Goal: Ask a question

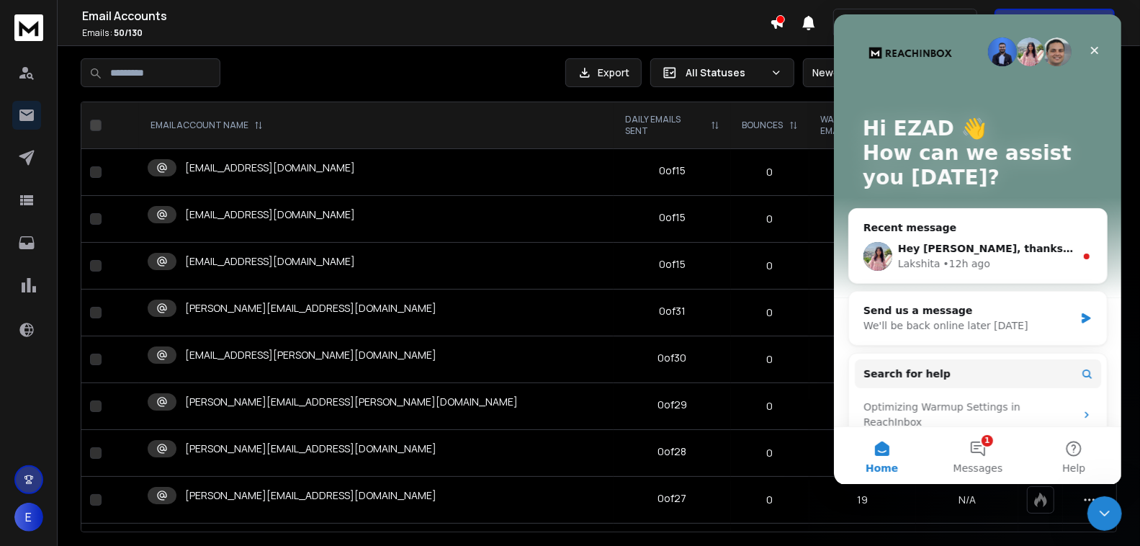
scroll to position [654, 0]
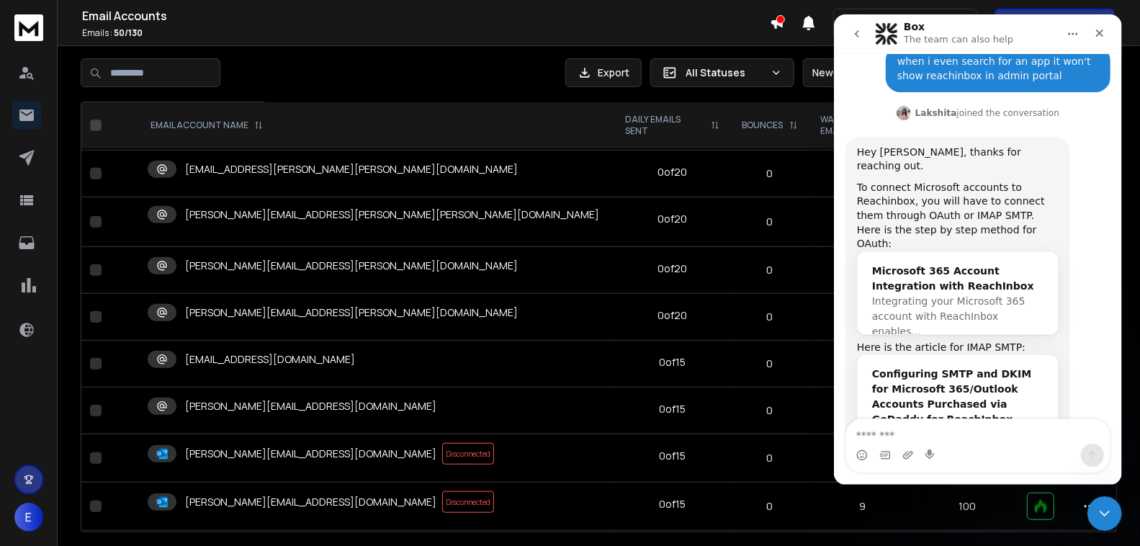
scroll to position [274, 0]
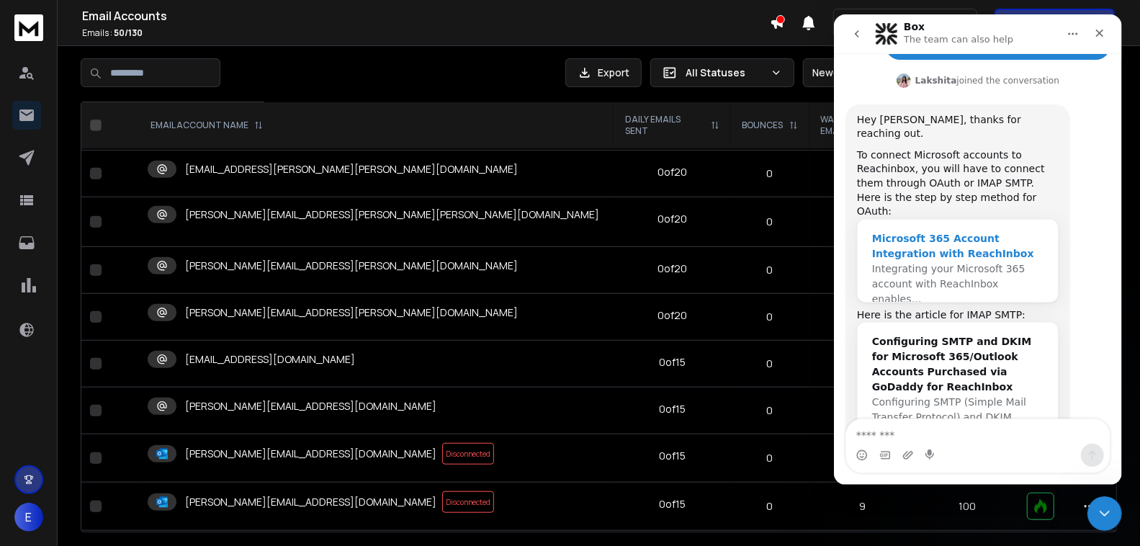
click at [1009, 231] on div "Microsoft 365 Account Integration with ReachInbox" at bounding box center [956, 246] width 171 height 30
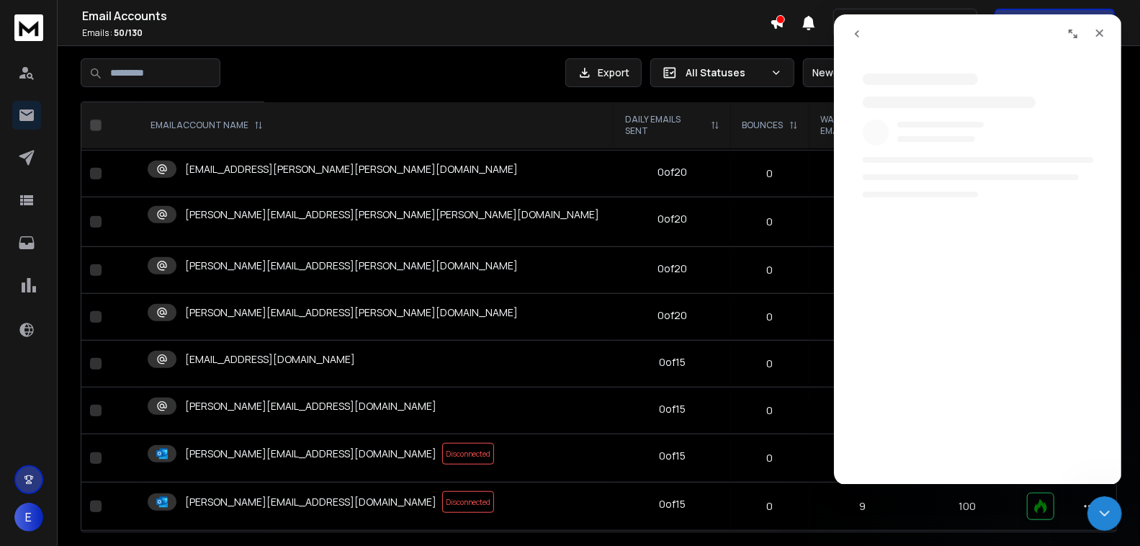
scroll to position [0, 0]
click at [855, 32] on icon "go back" at bounding box center [856, 33] width 4 height 7
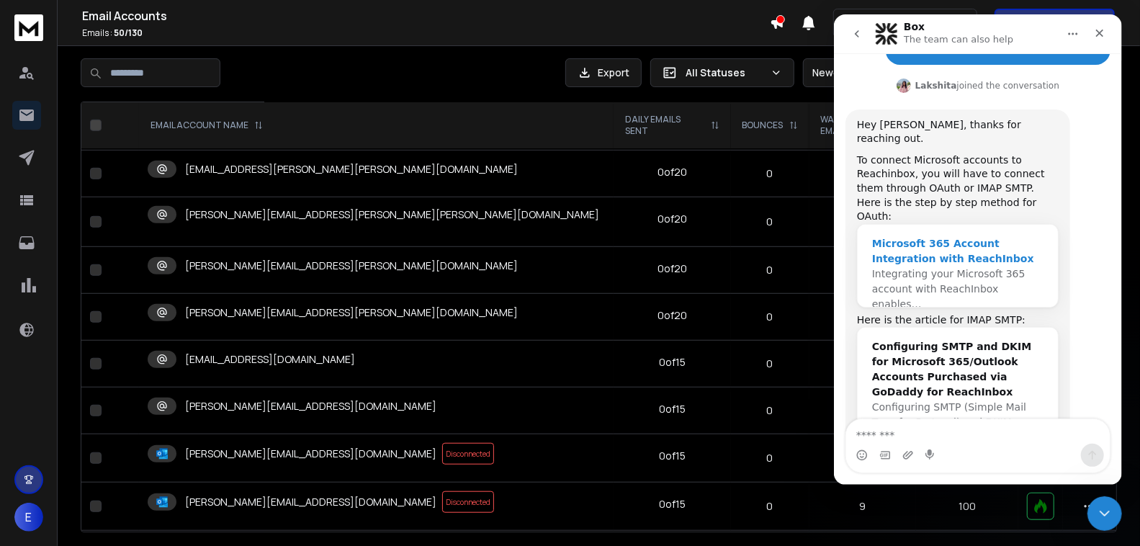
scroll to position [274, 0]
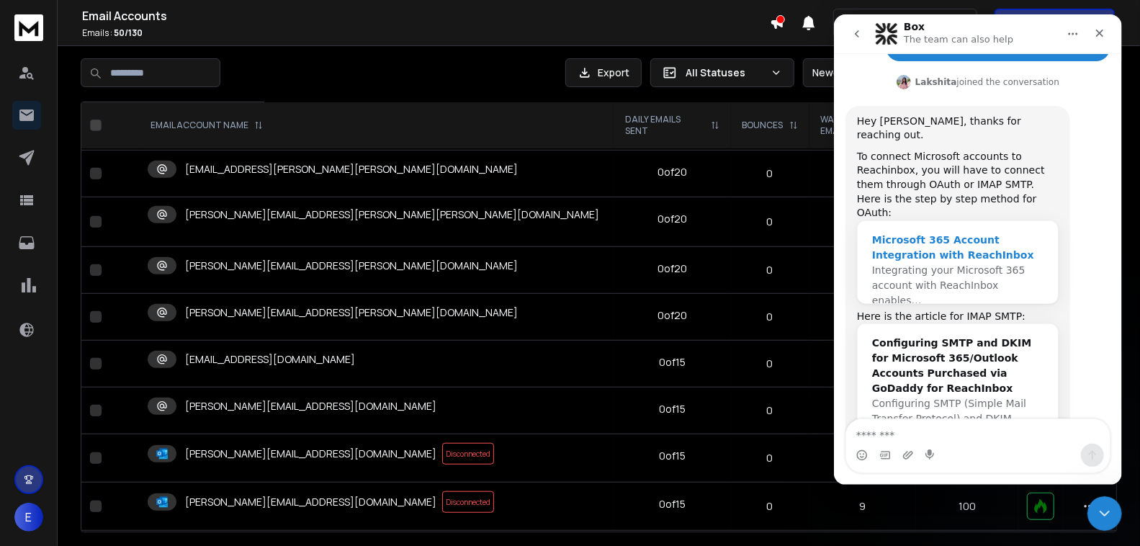
click at [926, 233] on div "Microsoft 365 Account Integration with ReachInbox" at bounding box center [956, 248] width 171 height 30
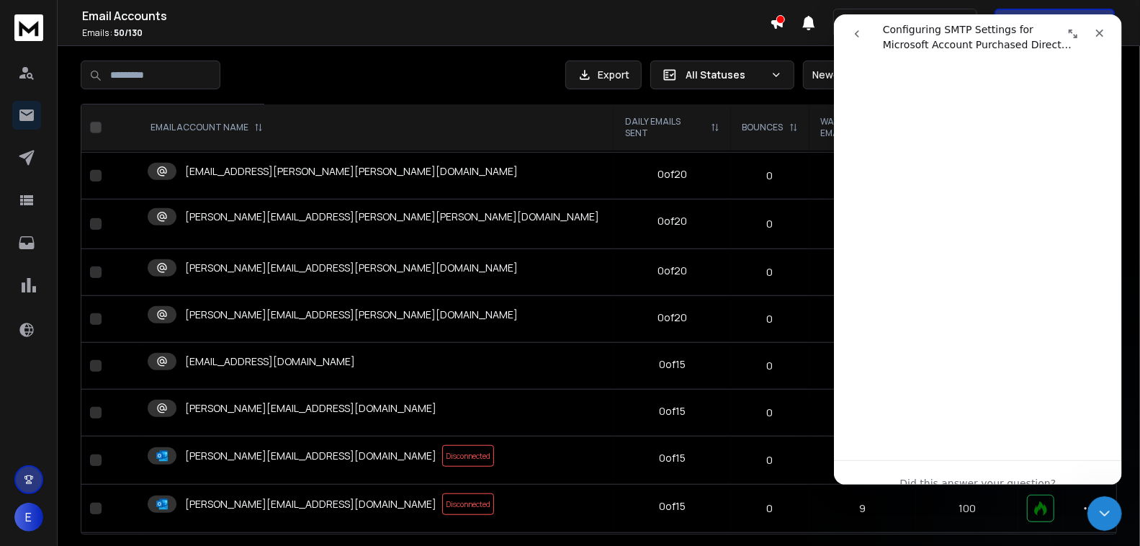
scroll to position [1327, 0]
click at [858, 37] on icon "go back" at bounding box center [856, 34] width 12 height 12
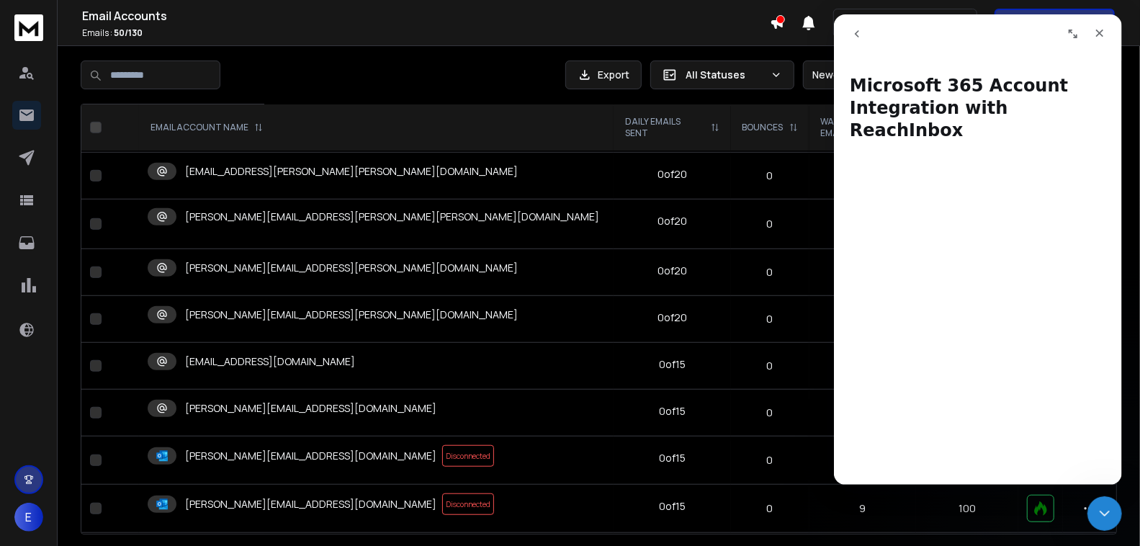
click at [855, 33] on icon "go back" at bounding box center [856, 33] width 4 height 7
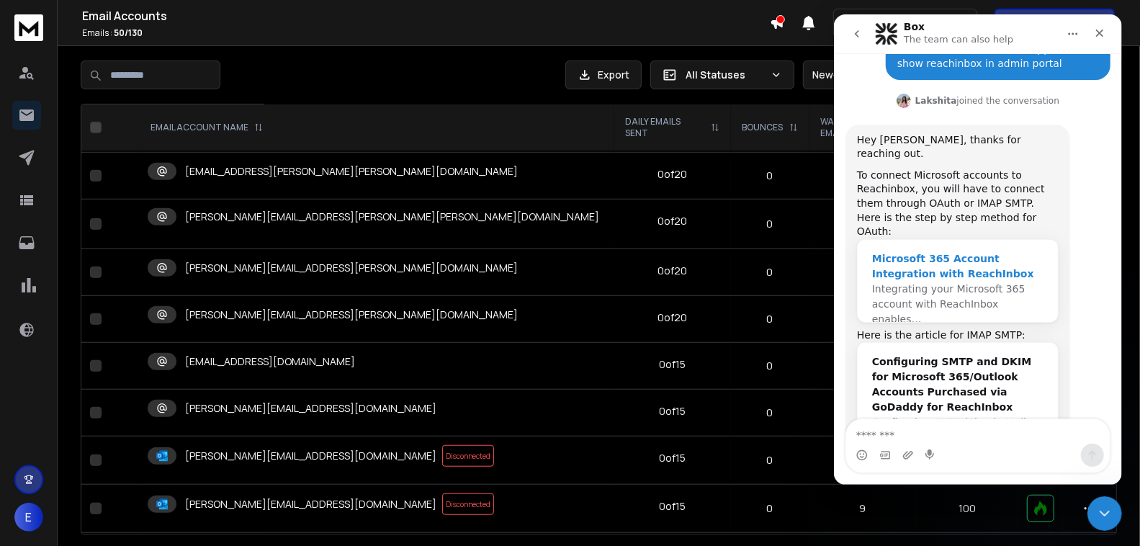
scroll to position [274, 0]
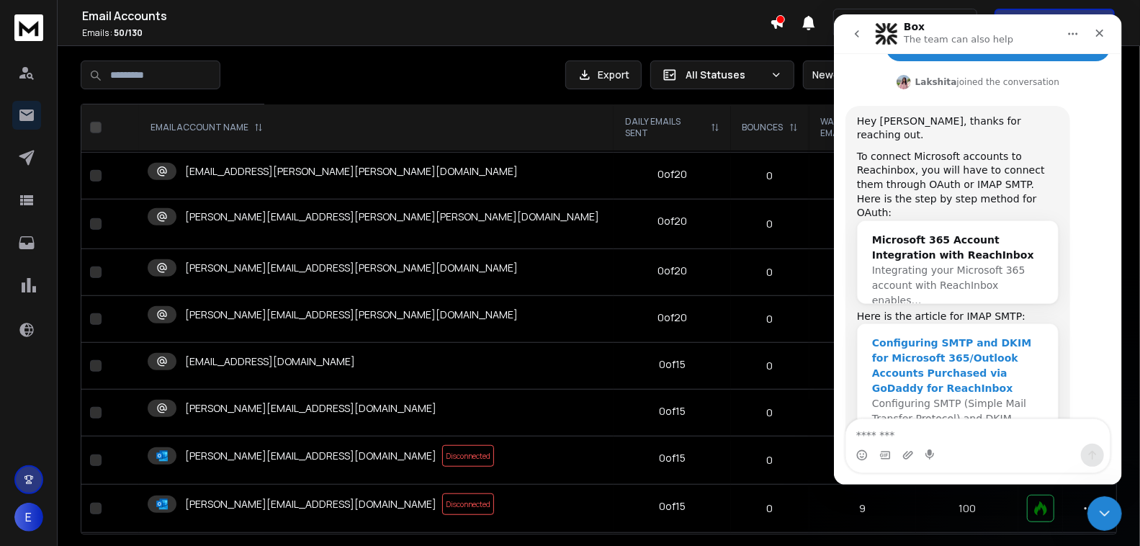
click at [980, 335] on div "Configuring SMTP and DKIM for Microsoft 365/Outlook Accounts Purchased via GoDa…" at bounding box center [956, 365] width 171 height 60
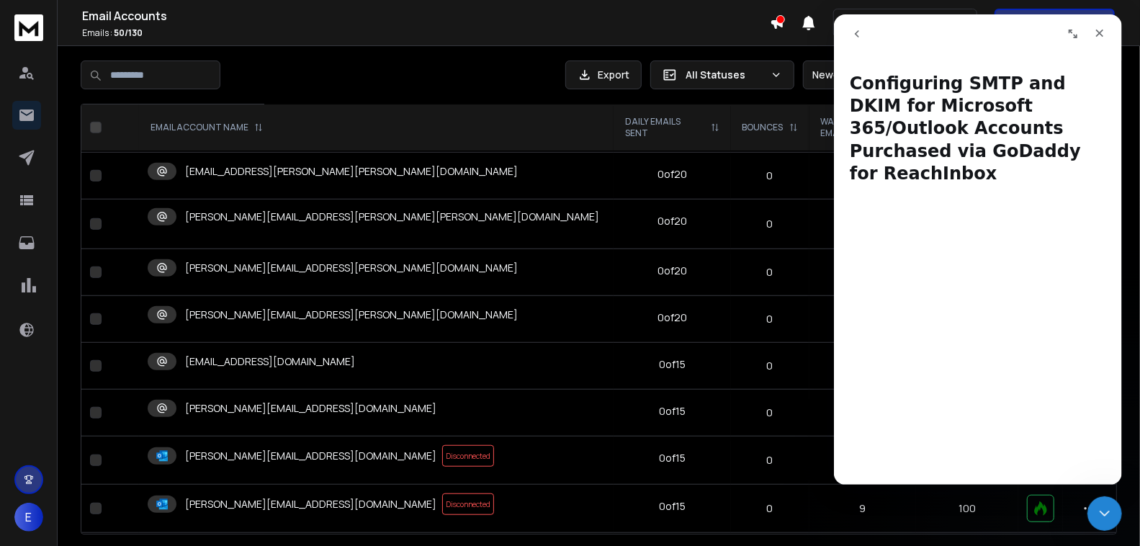
scroll to position [0, 0]
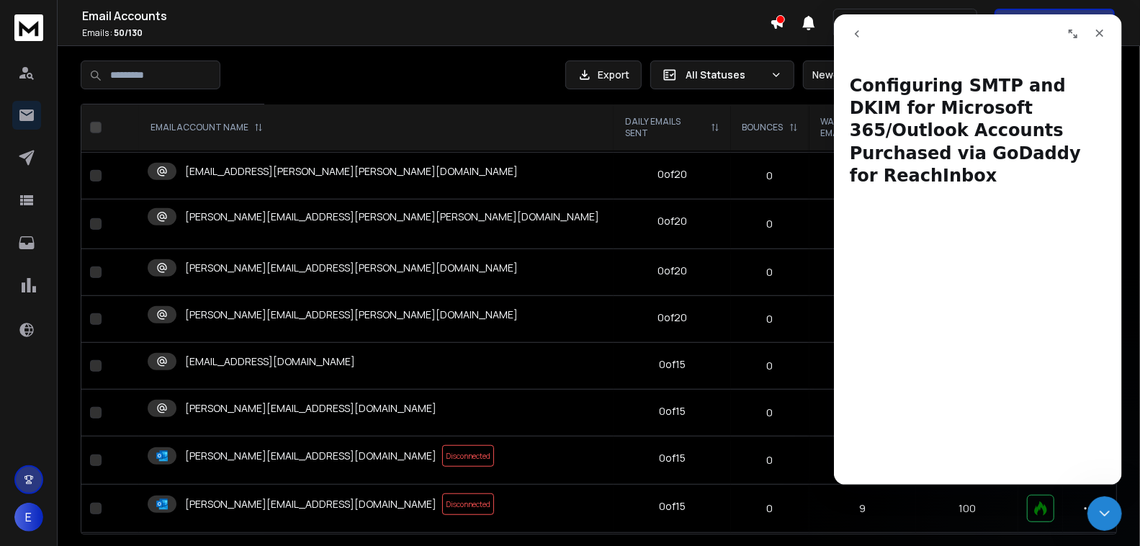
click at [853, 29] on icon "go back" at bounding box center [856, 34] width 12 height 12
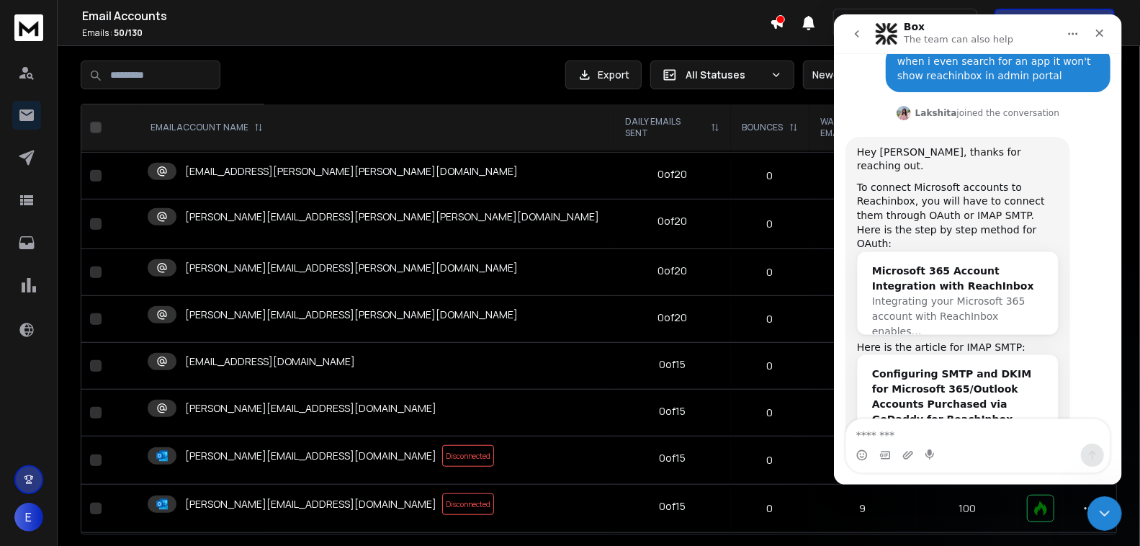
scroll to position [274, 0]
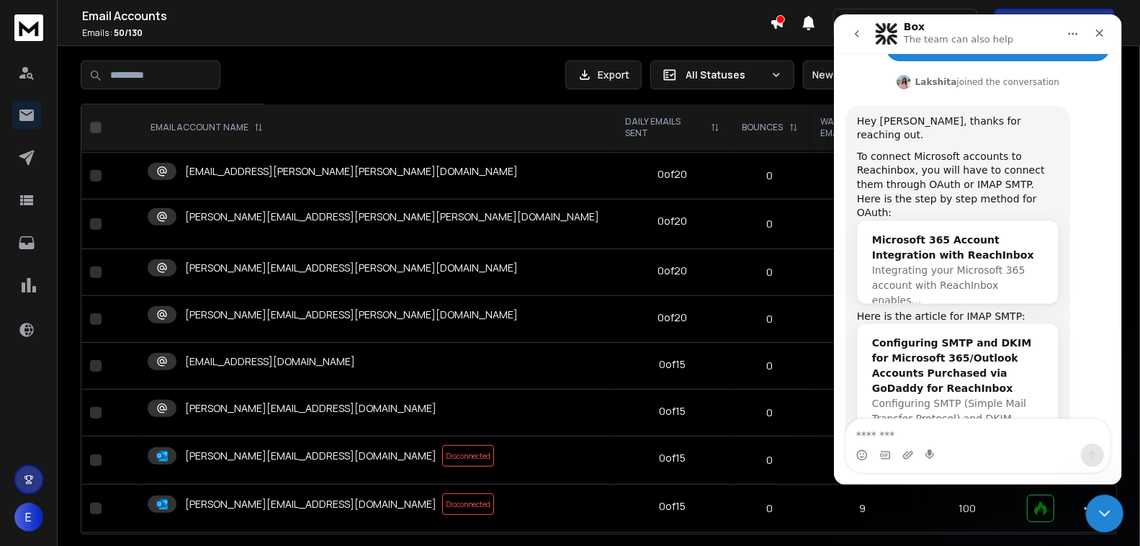
click at [1112, 513] on div "Close Intercom Messenger" at bounding box center [1102, 511] width 35 height 35
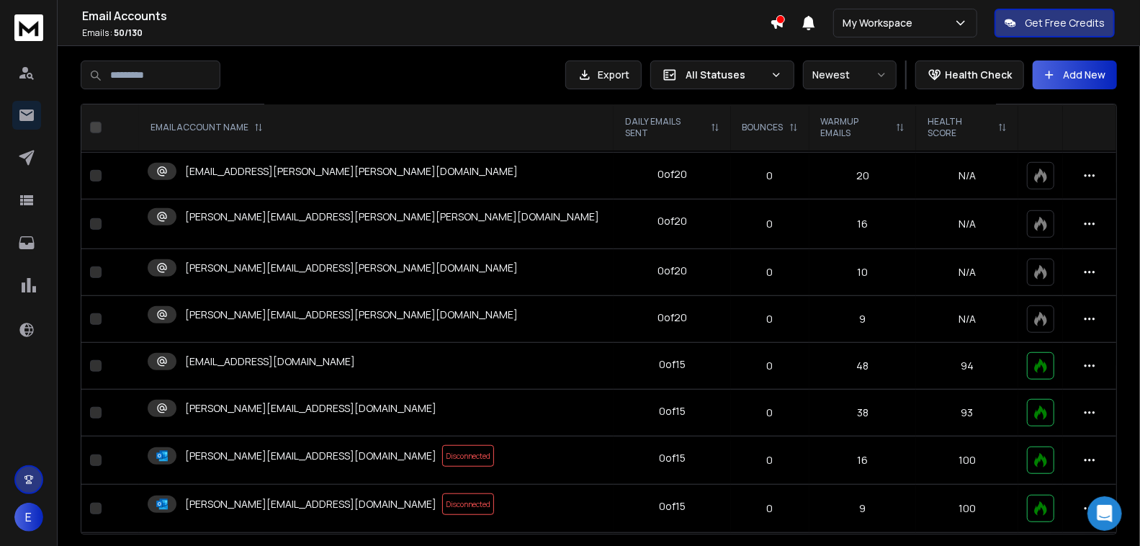
click at [1057, 66] on button "Add New" at bounding box center [1074, 74] width 84 height 29
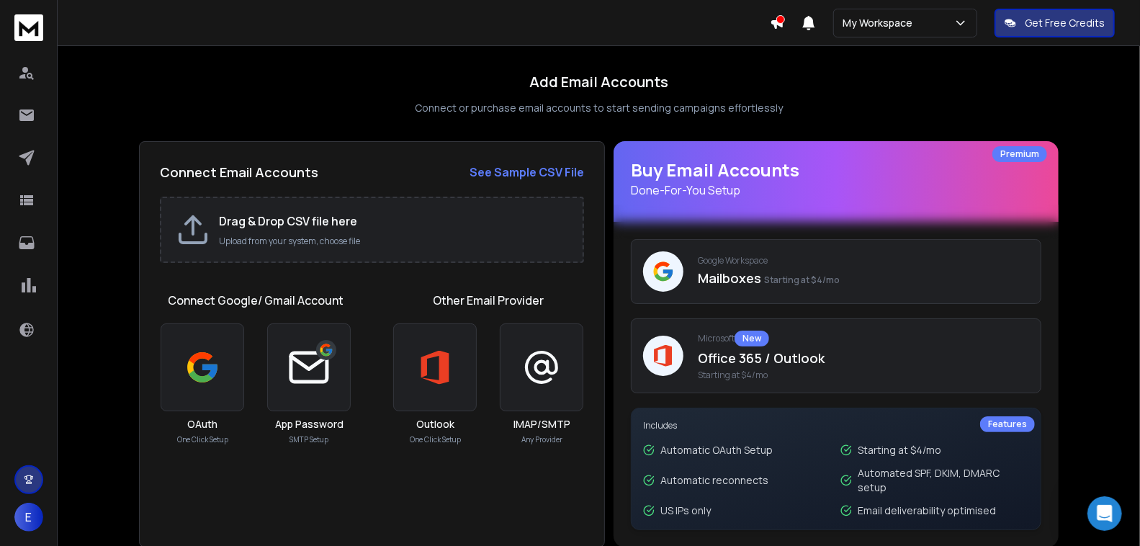
click at [449, 376] on icon at bounding box center [434, 367] width 28 height 34
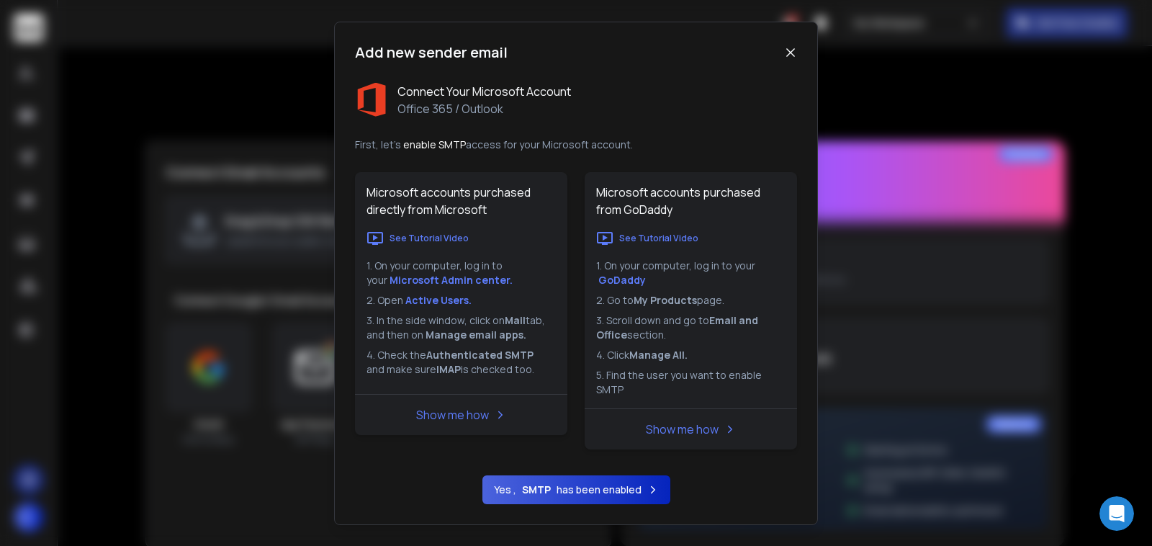
click at [555, 475] on button "Yes , SMTP has been enabled" at bounding box center [576, 489] width 188 height 29
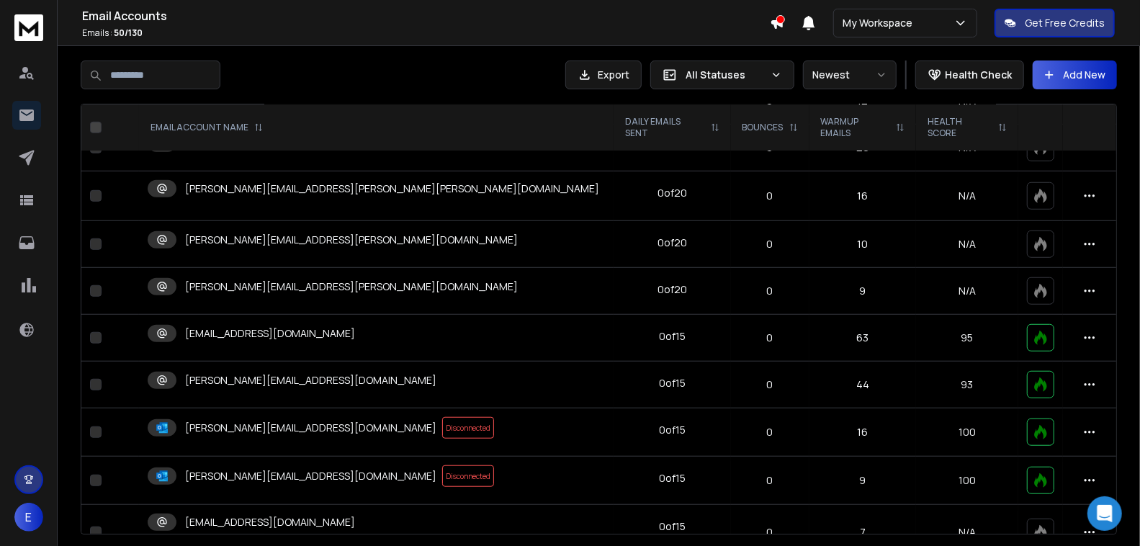
scroll to position [392, 0]
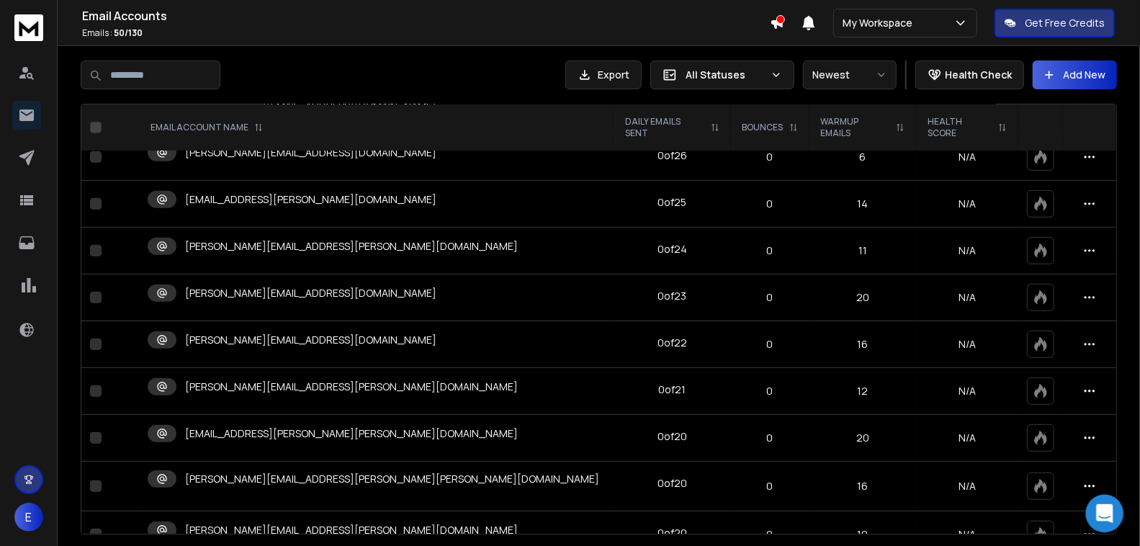
click at [1111, 513] on icon "Open Intercom Messenger" at bounding box center [1104, 513] width 17 height 19
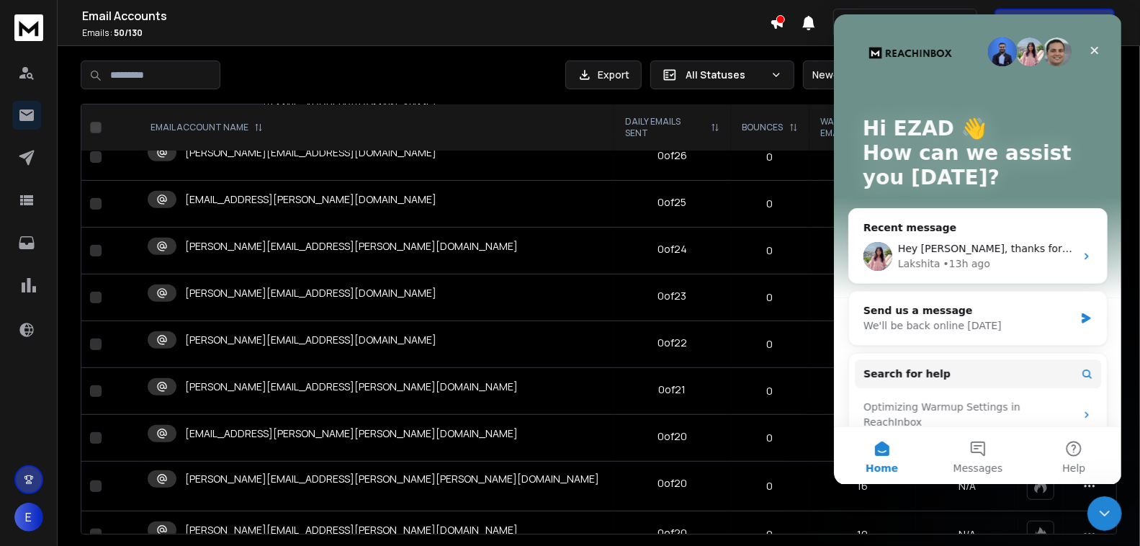
scroll to position [0, 0]
click at [945, 275] on div "Hey [PERSON_NAME], thanks for reaching out. To connect Microsoft accounts to Re…" at bounding box center [977, 256] width 258 height 53
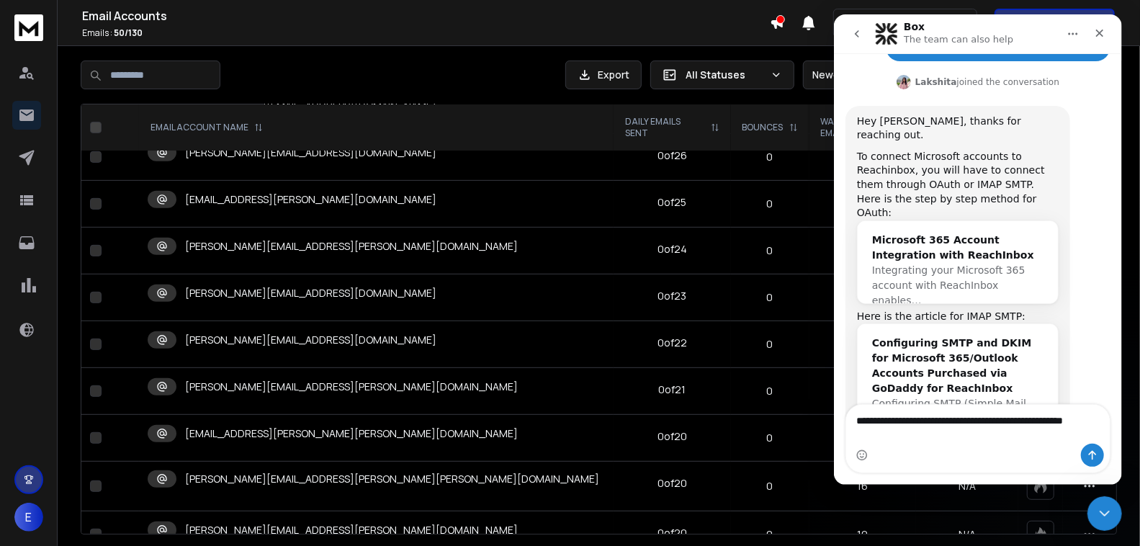
scroll to position [288, 0]
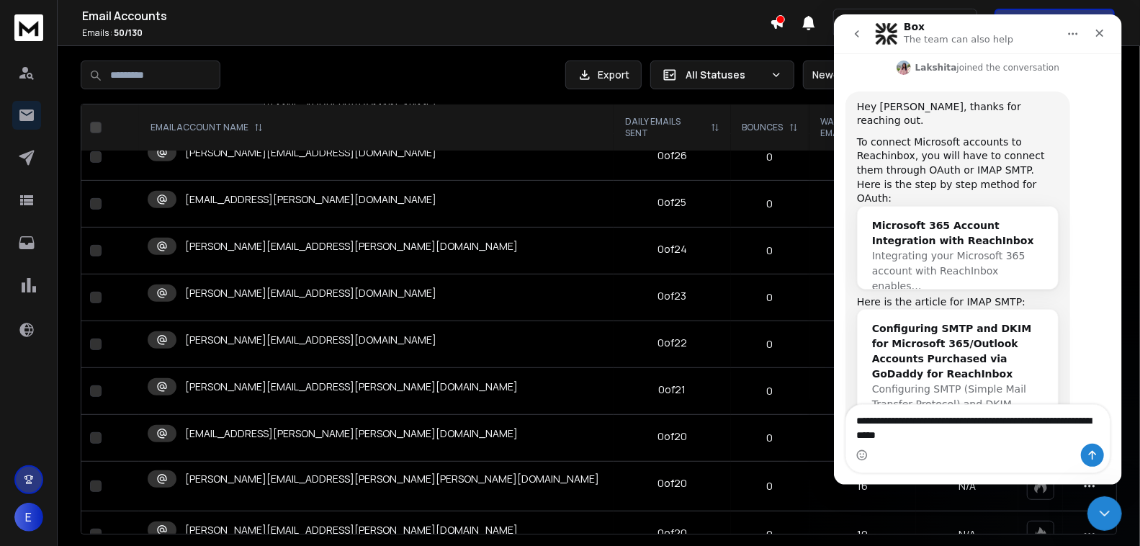
type textarea "**********"
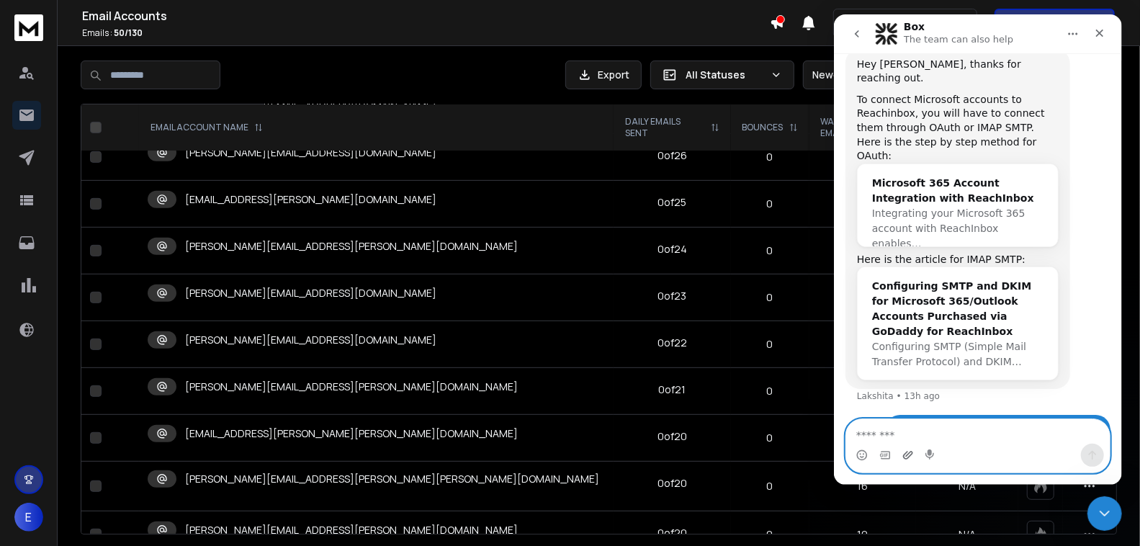
click at [904, 453] on icon "Upload attachment" at bounding box center [907, 455] width 12 height 12
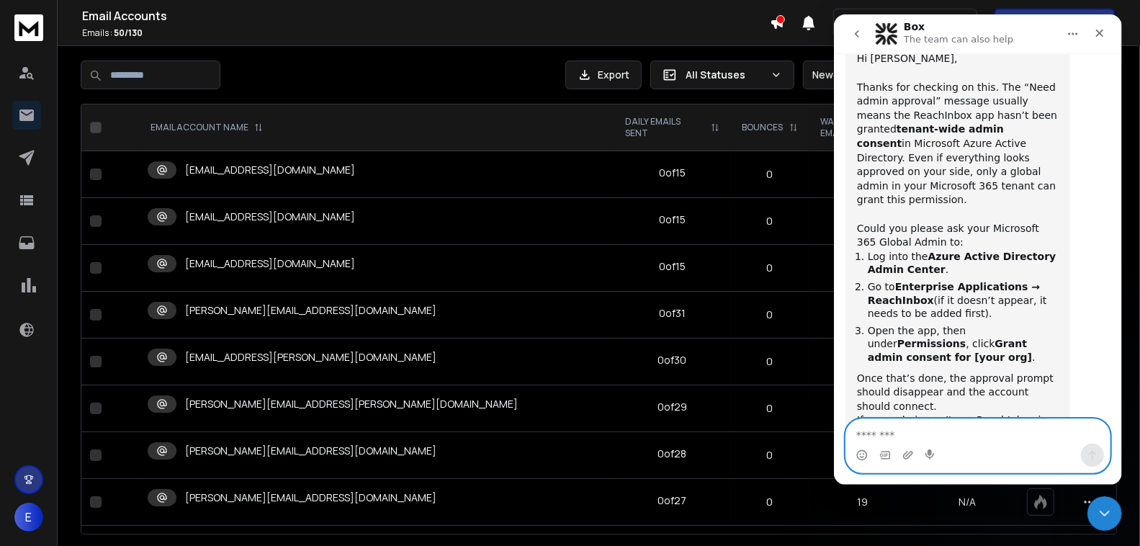
scroll to position [987, 0]
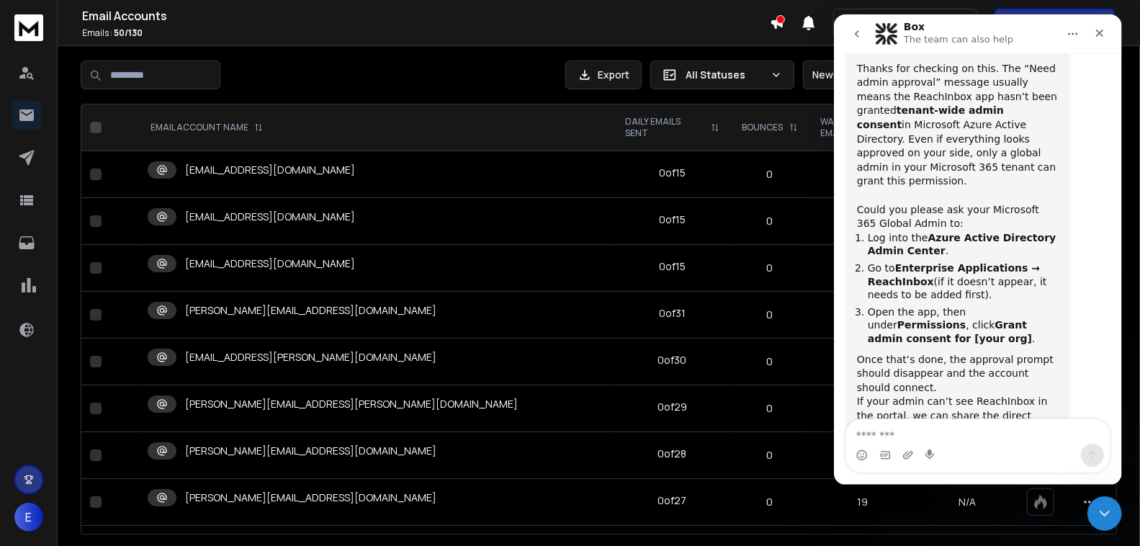
click at [947, 305] on li "Open the app, then under Permissions , click Grant admin consent for [your org]…" at bounding box center [962, 325] width 191 height 40
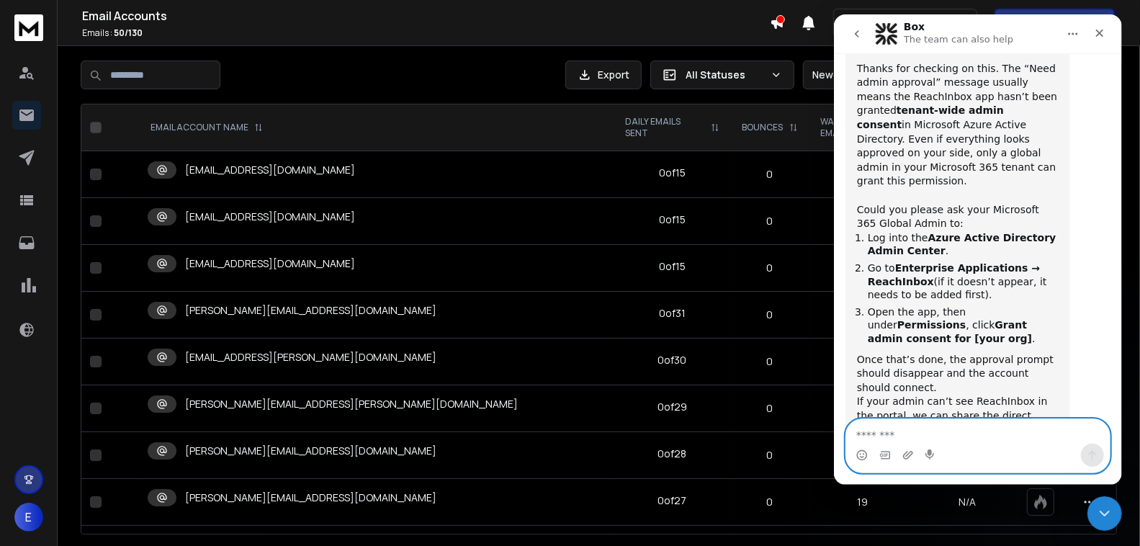
click at [925, 437] on textarea "Message…" at bounding box center [976, 431] width 263 height 24
type textarea "*"
type textarea "**********"
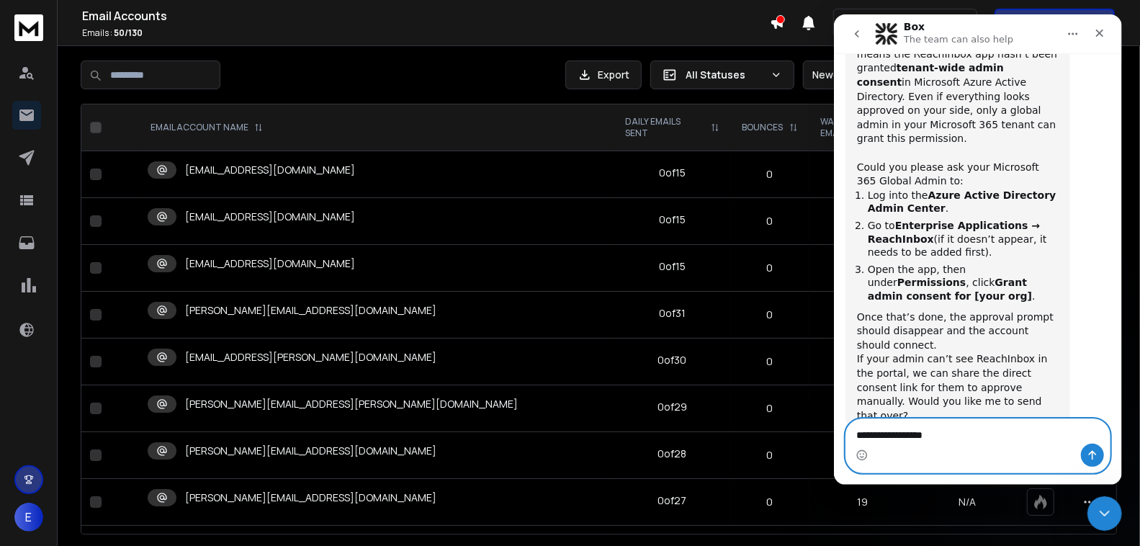
type textarea "**********"
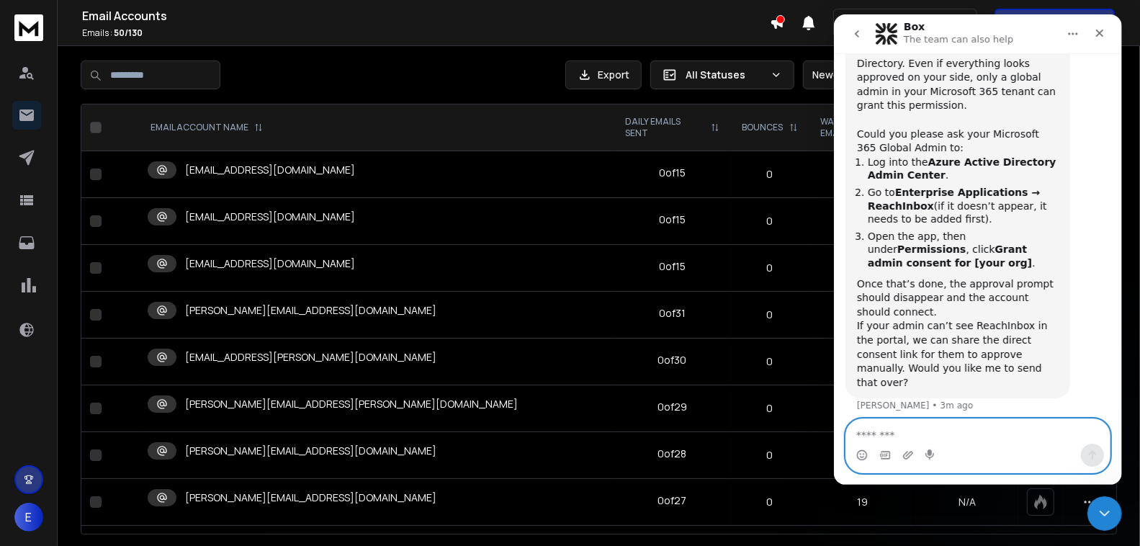
type textarea "*"
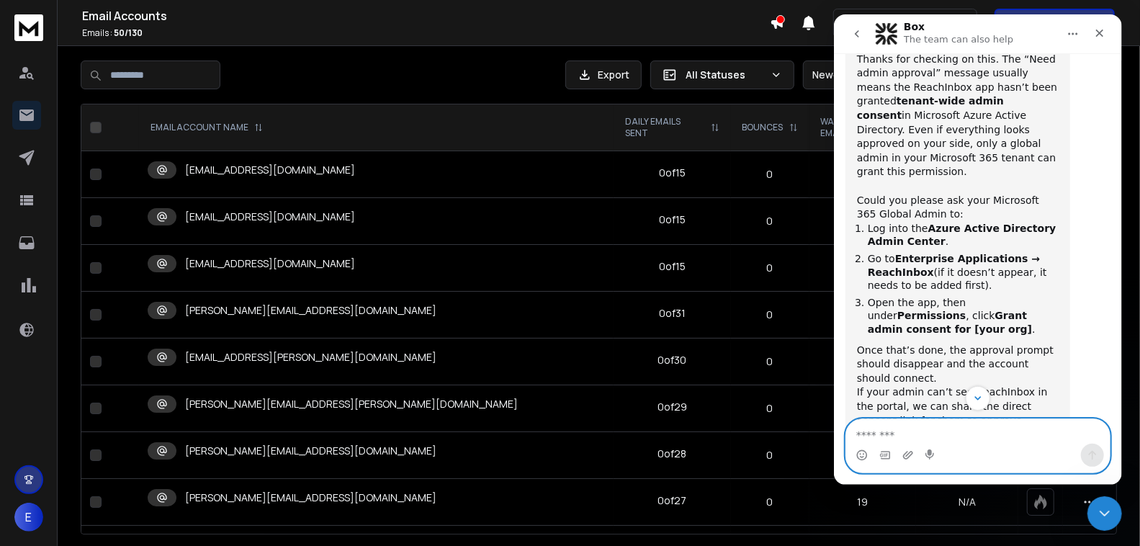
scroll to position [998, 0]
